Goal: Communication & Community: Answer question/provide support

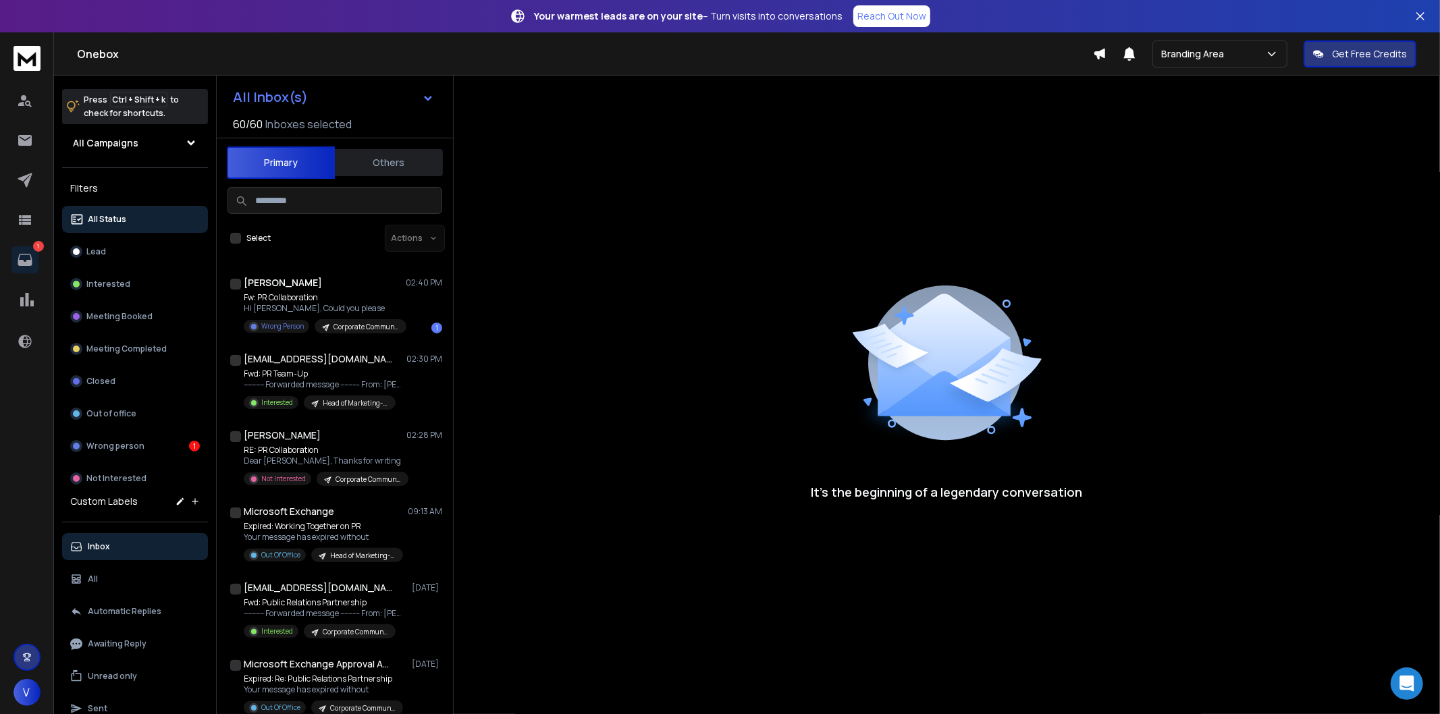
click at [352, 304] on p "Hi [PERSON_NAME], Could you please" at bounding box center [325, 308] width 162 height 11
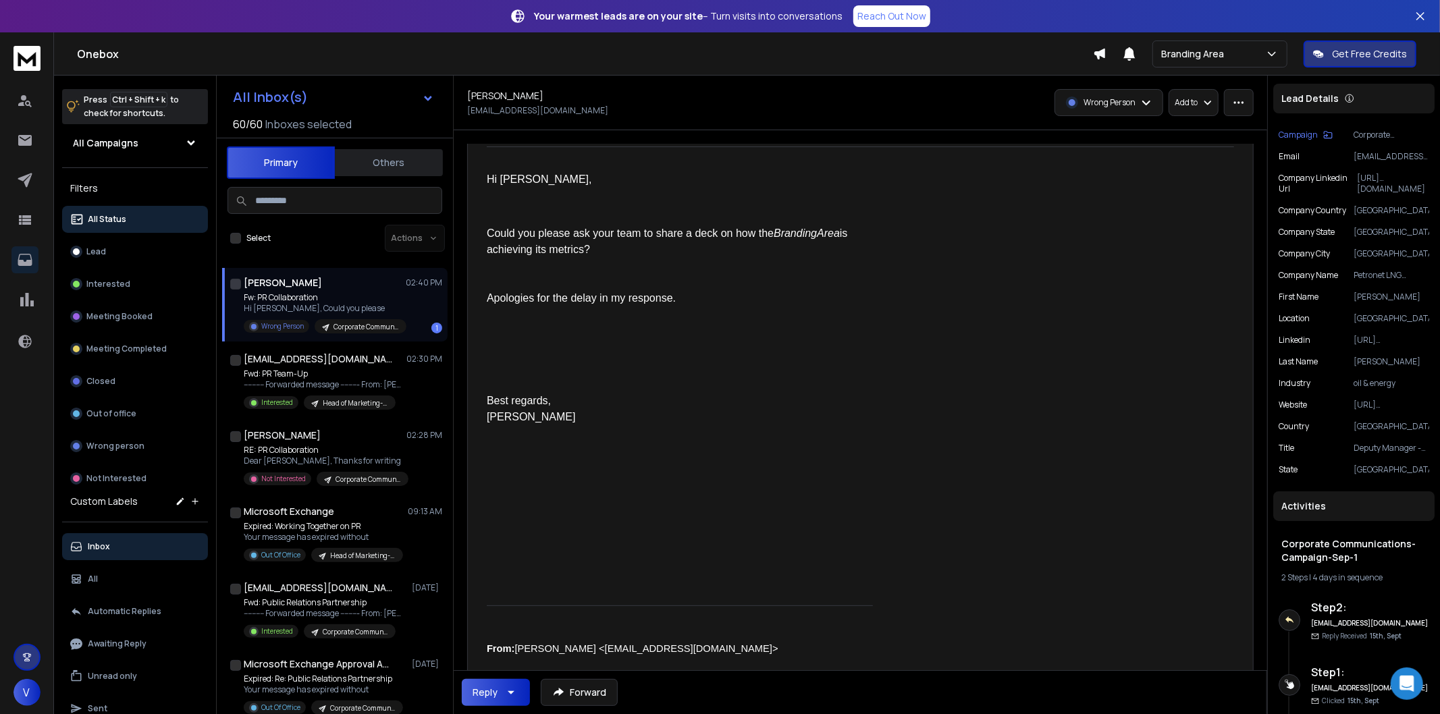
scroll to position [150, 0]
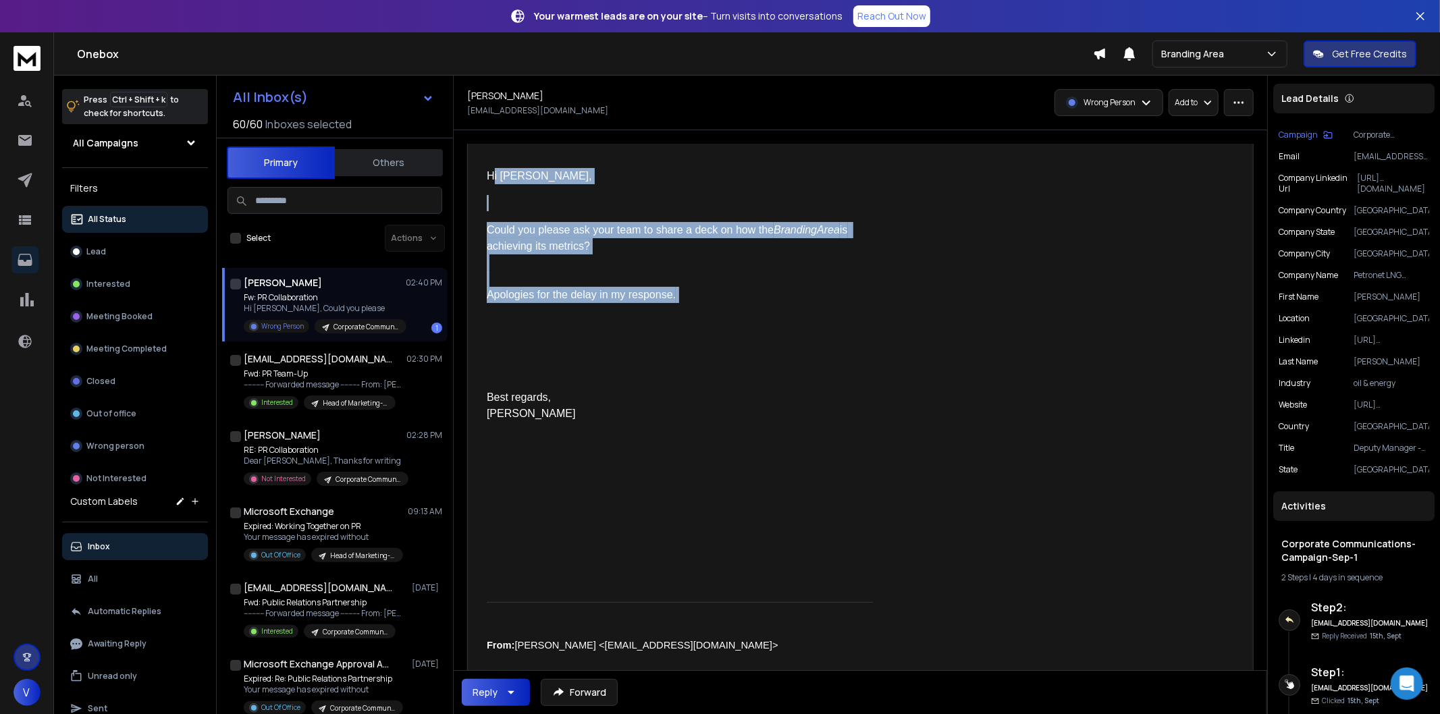
drag, startPoint x: 487, startPoint y: 190, endPoint x: 678, endPoint y: 354, distance: 251.3
copy div "Hi [PERSON_NAME], Could you please ask your team to share a deck on how the Bra…"
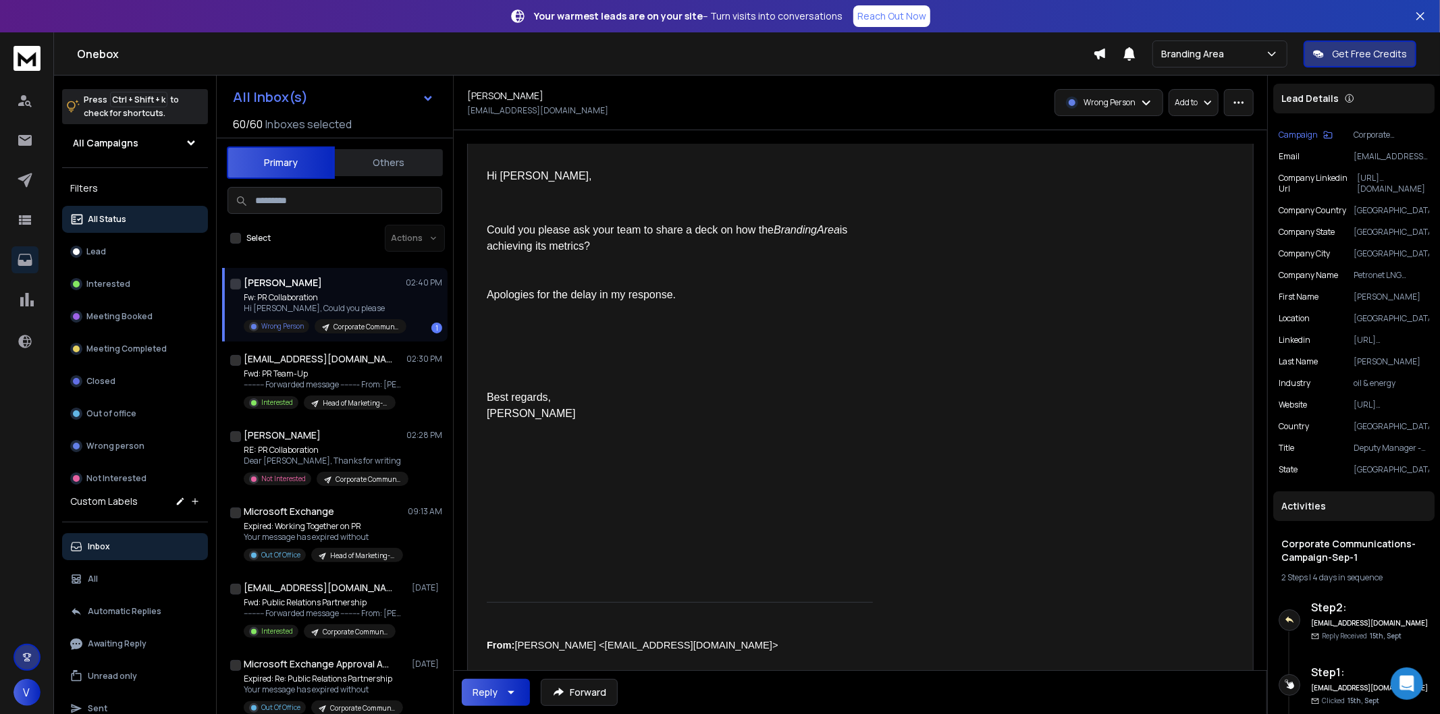
click at [325, 306] on p "Hi [PERSON_NAME], Could you please" at bounding box center [325, 308] width 162 height 11
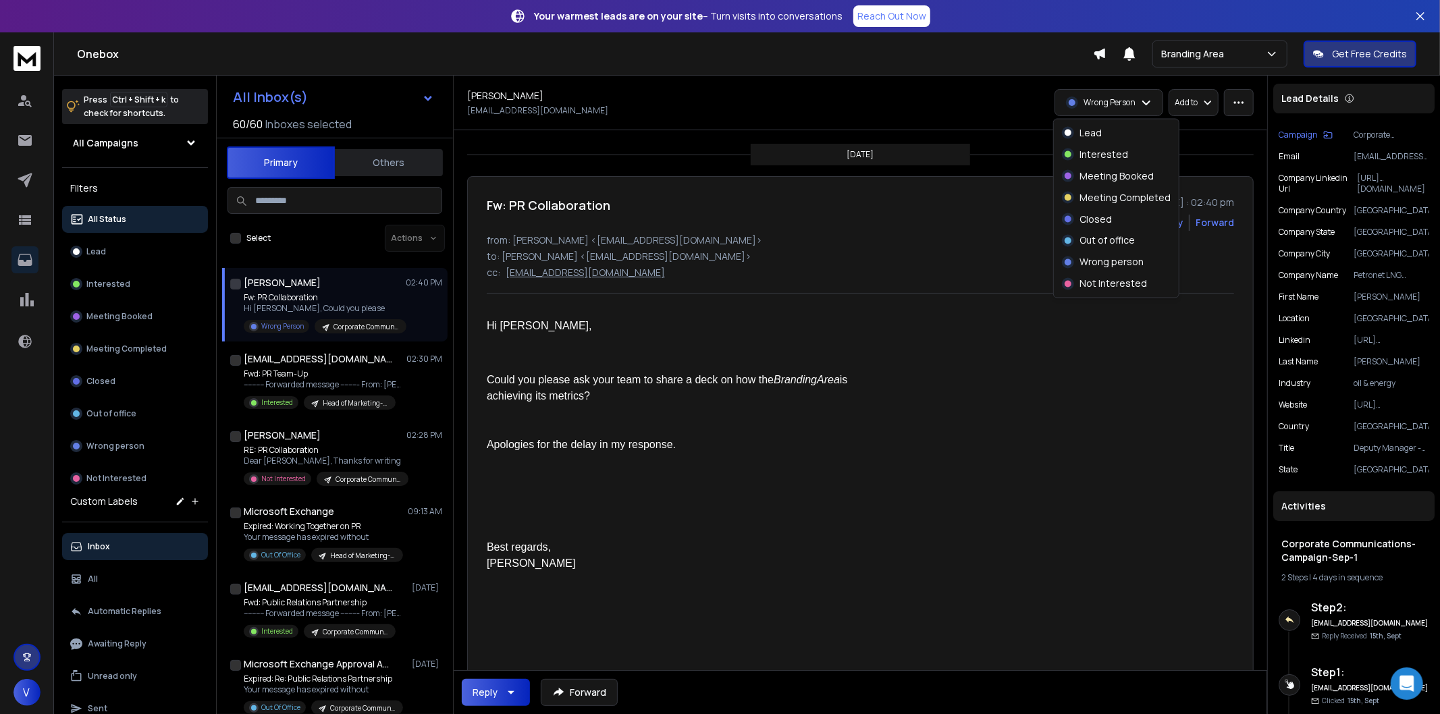
click at [1115, 101] on p "Wrong Person" at bounding box center [1109, 102] width 52 height 11
click at [1102, 156] on p "Interested" at bounding box center [1103, 154] width 49 height 13
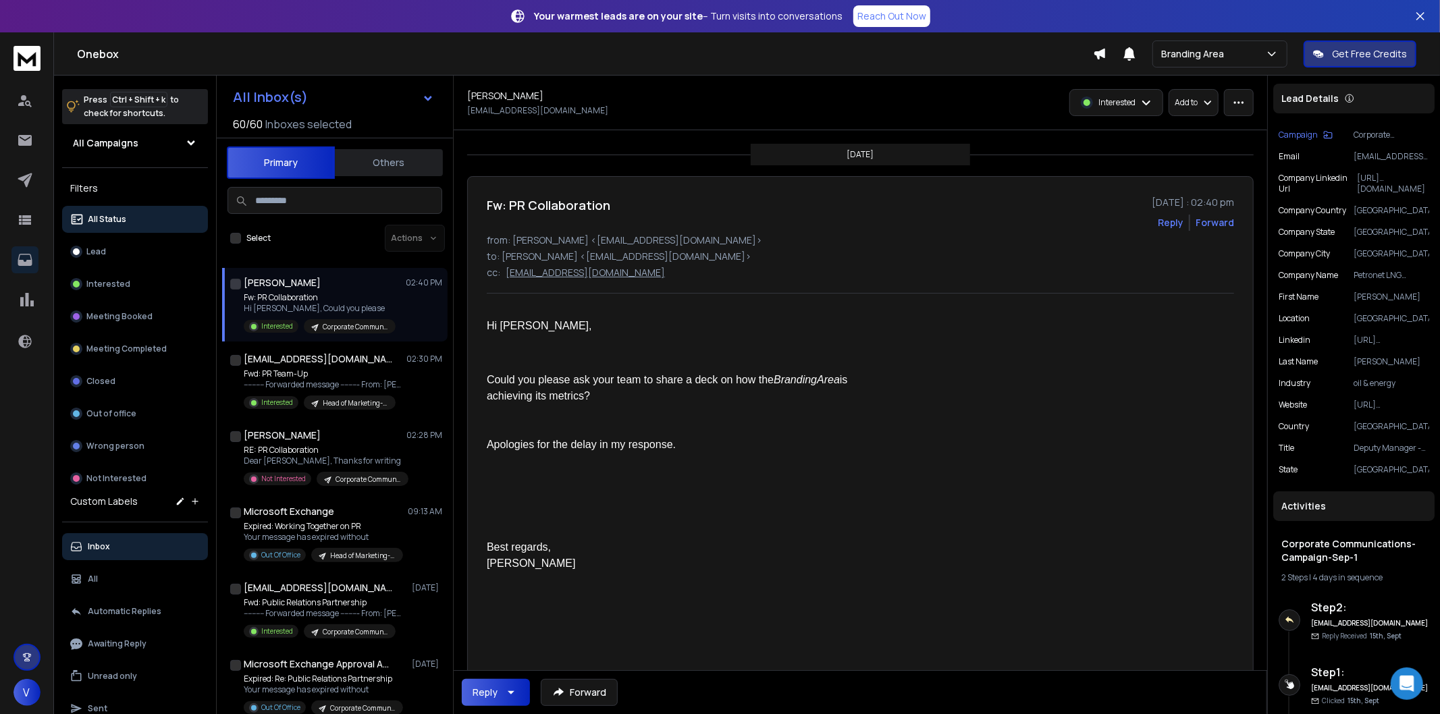
click at [603, 689] on button "Forward" at bounding box center [579, 692] width 77 height 27
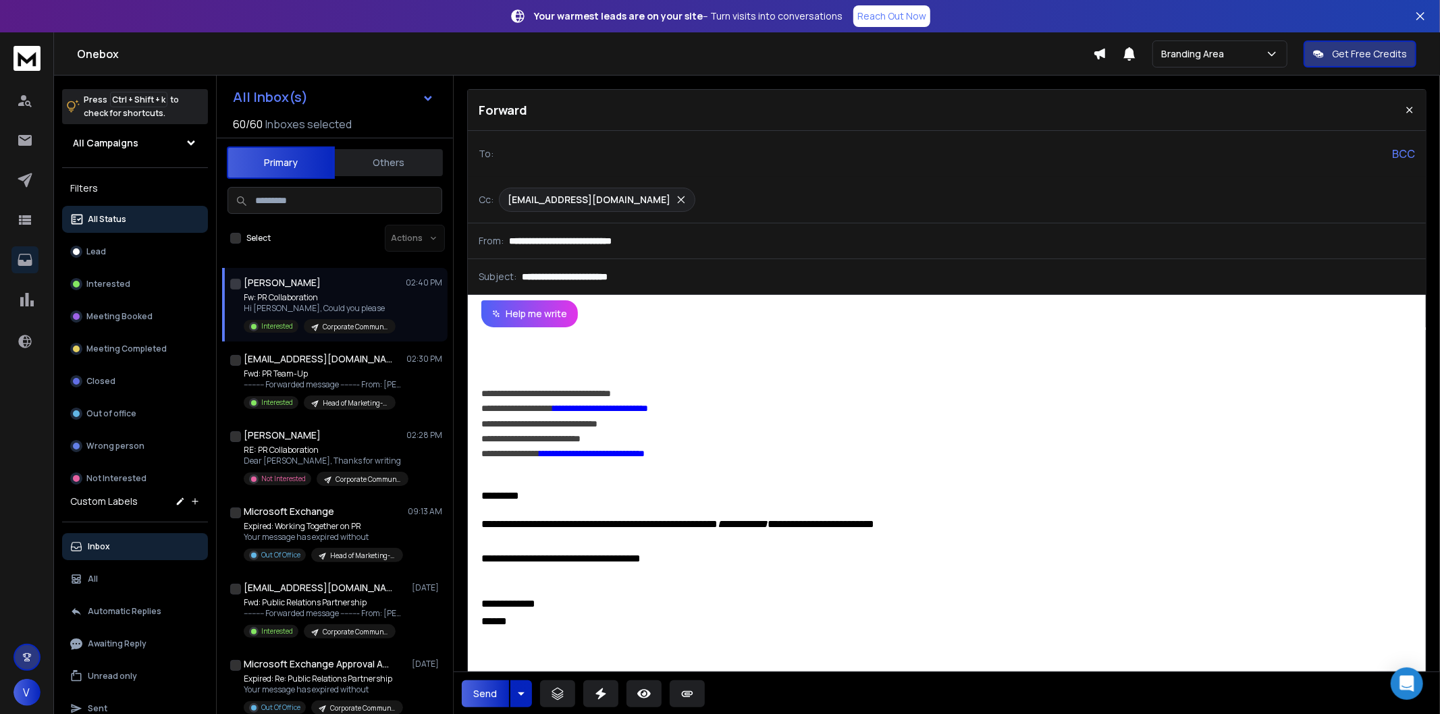
click at [528, 156] on input at bounding box center [546, 154] width 94 height 24
type input "**********"
click at [657, 154] on div "[EMAIL_ADDRESS][DOMAIN_NAME]" at bounding box center [943, 154] width 888 height 24
click at [712, 151] on input at bounding box center [748, 154] width 94 height 24
type input "**********"
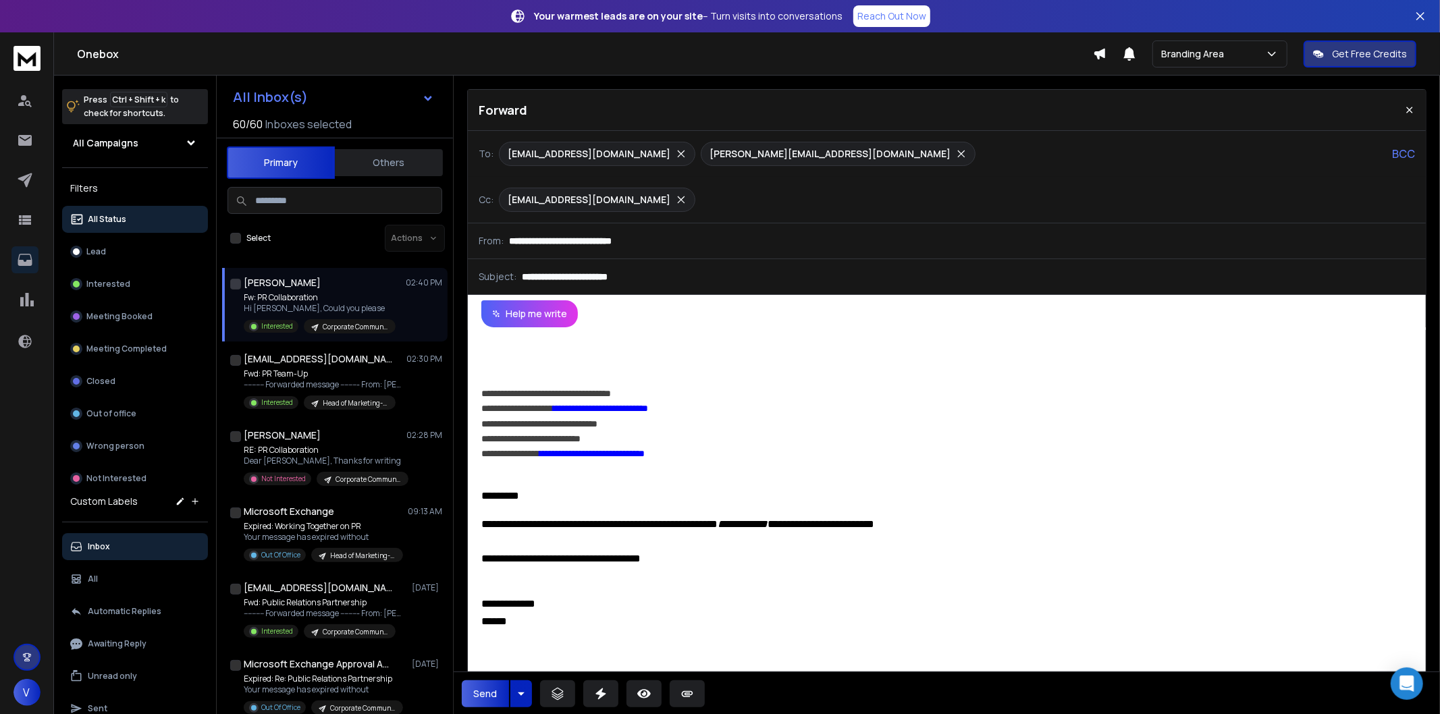
click at [487, 691] on button "Send" at bounding box center [485, 693] width 47 height 27
